Goal: Task Accomplishment & Management: Manage account settings

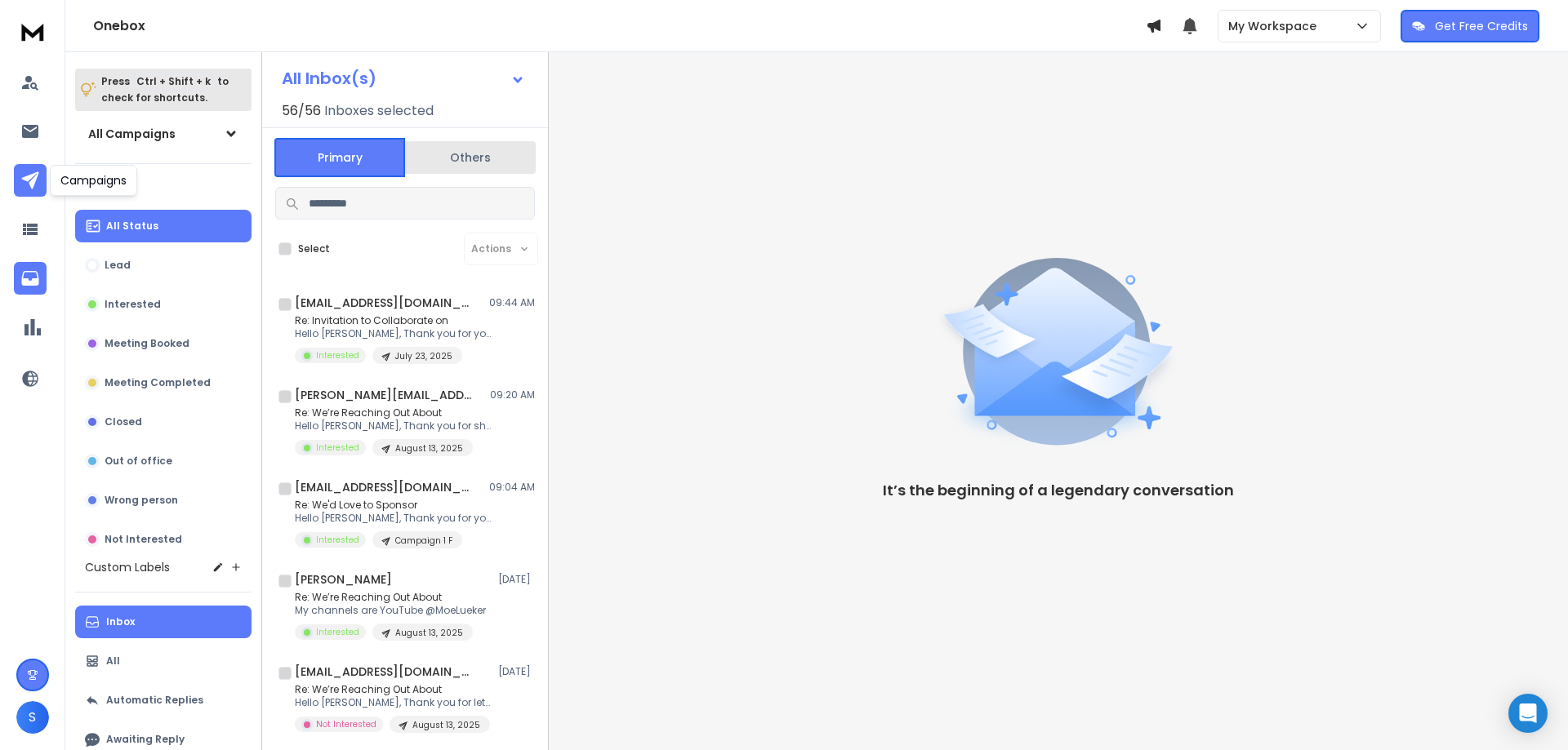
click at [34, 182] on icon at bounding box center [29, 180] width 17 height 17
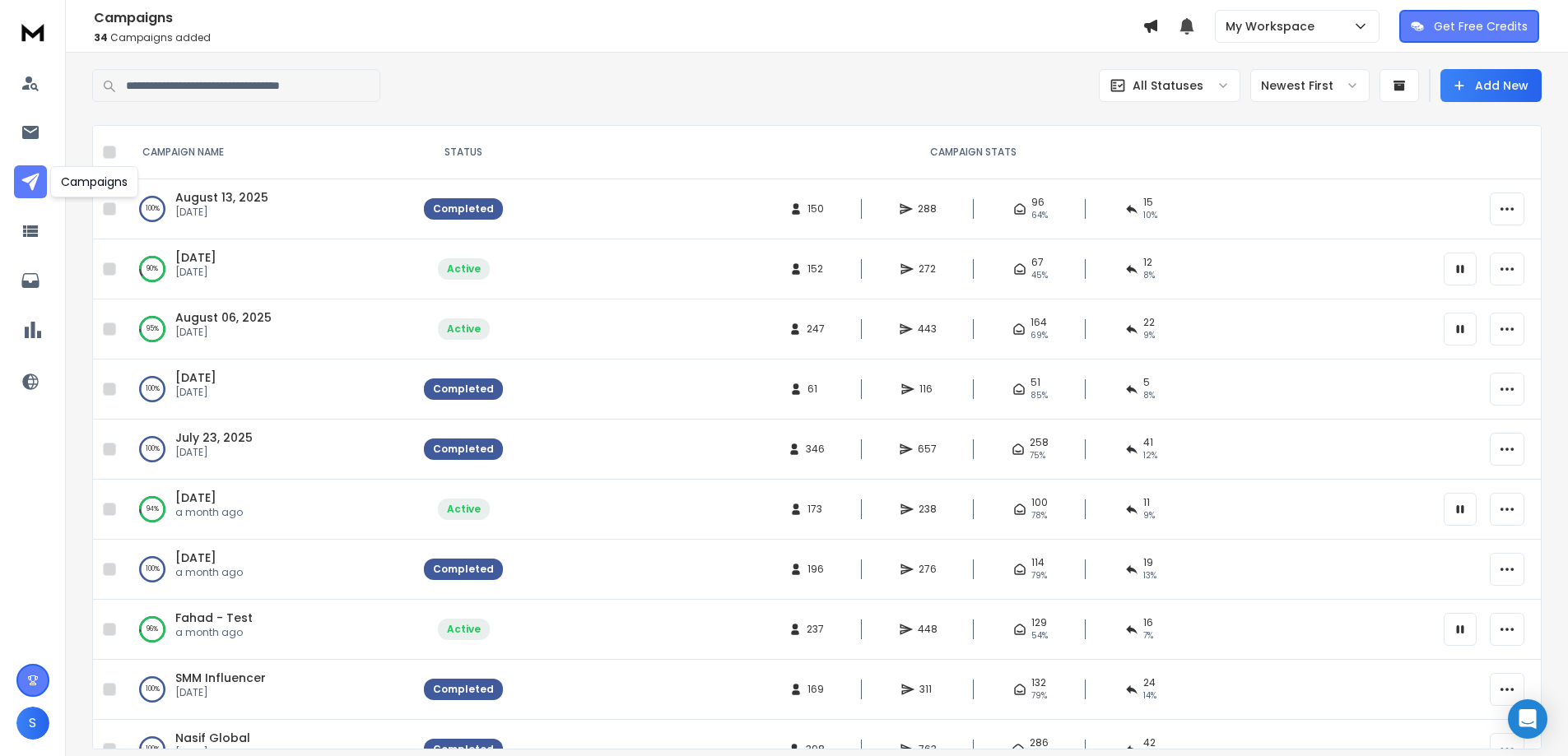
click at [902, 149] on th "CAMPAIGN STATS" at bounding box center [973, 152] width 921 height 53
drag, startPoint x: 902, startPoint y: 149, endPoint x: 1044, endPoint y: 149, distance: 142.0
click at [1044, 149] on th "CAMPAIGN STATS" at bounding box center [973, 152] width 921 height 53
click at [1059, 85] on div "Campaigns 34 Campaigns Added All Statuses Newest First Add New" at bounding box center [1180, 86] width 725 height 33
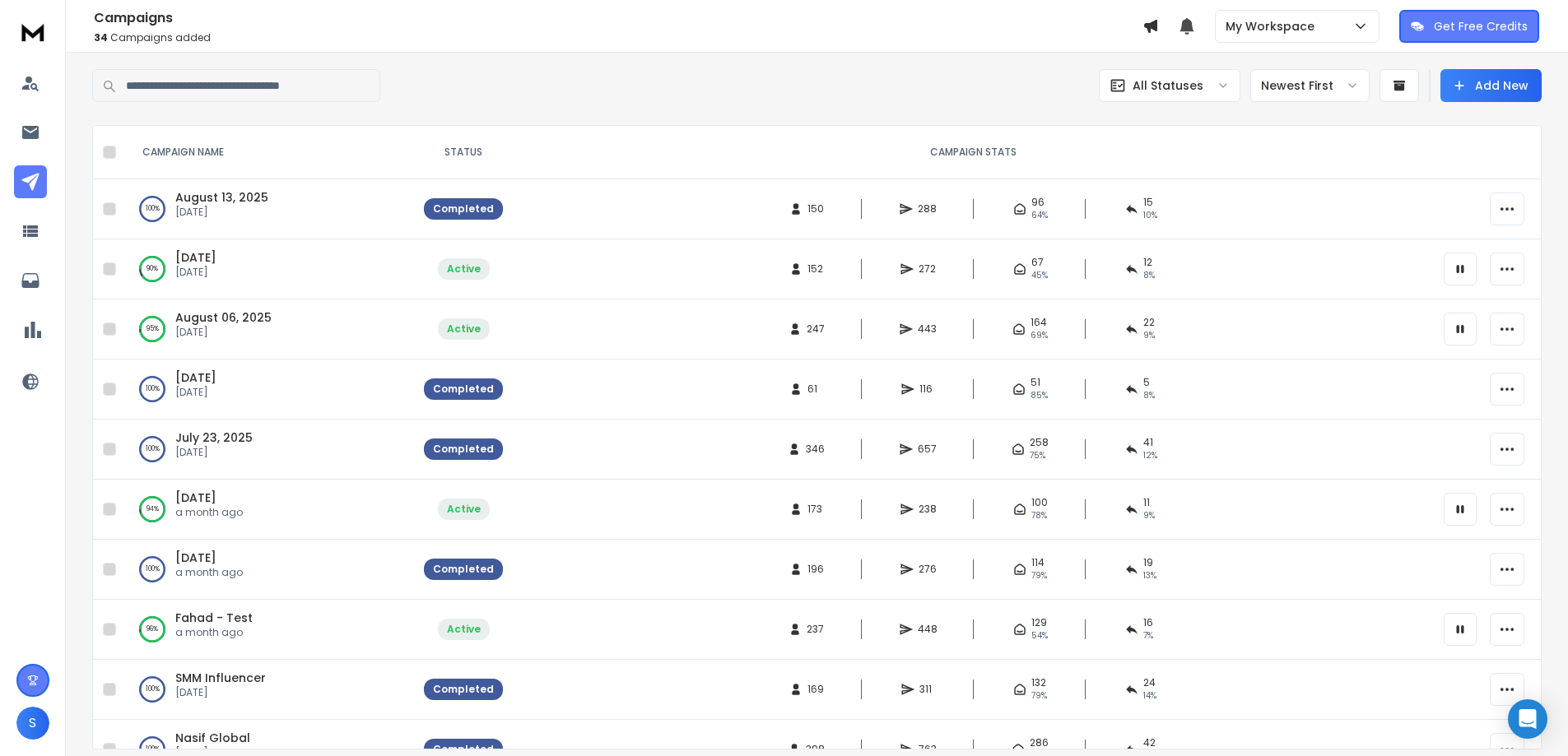
click at [714, 63] on div "Campaigns 34 Campaigns Added All Statuses Newest First Add New CAMPAIGN NAME ST…" at bounding box center [816, 409] width 1502 height 713
click at [755, 51] on div "Campaigns 34 Campaigns added My Workspace Get Free Credits" at bounding box center [784, 26] width 1568 height 52
click at [699, 85] on div at bounding box center [455, 86] width 725 height 33
